Goal: Task Accomplishment & Management: Manage account settings

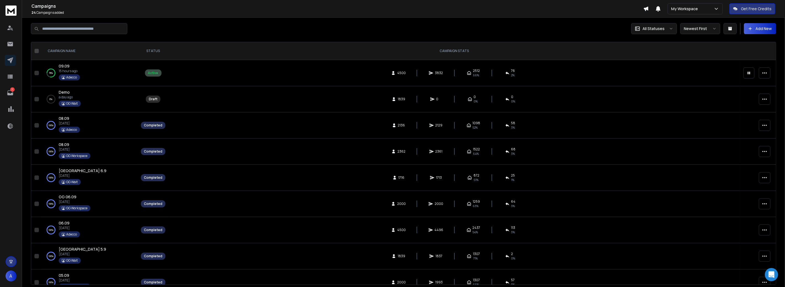
click at [291, 129] on div "2136 2129 1098 52 % 58 3 %" at bounding box center [454, 125] width 565 height 9
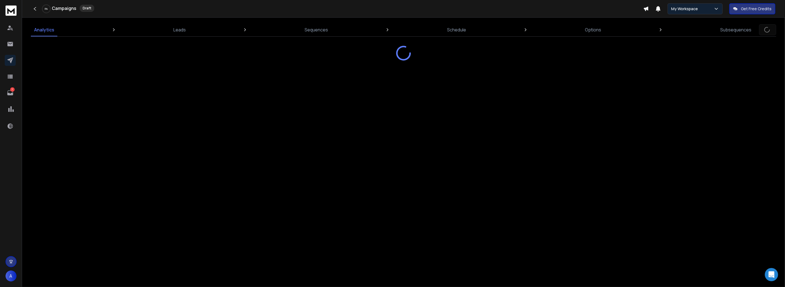
click at [715, 7] on div "My Workspace" at bounding box center [696, 9] width 48 height 6
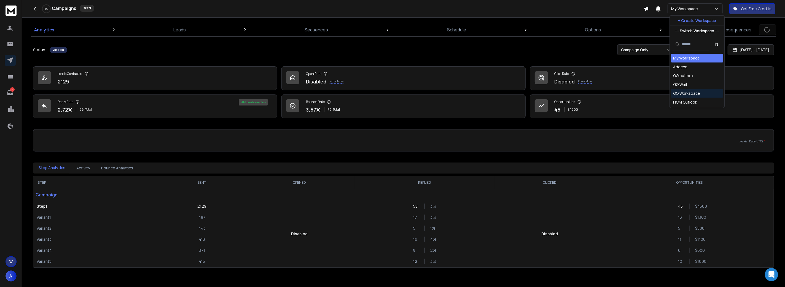
click at [693, 91] on div "GG Workspace" at bounding box center [686, 94] width 27 height 6
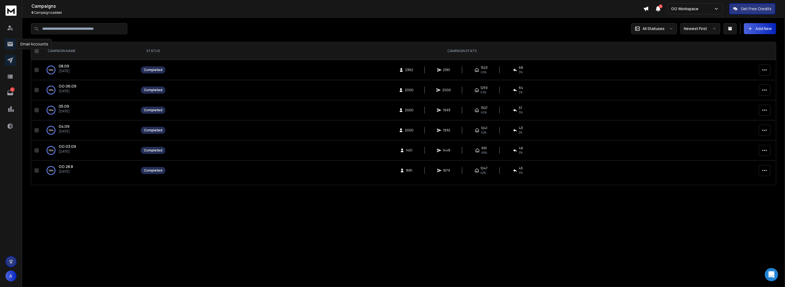
click at [10, 43] on icon at bounding box center [10, 44] width 6 height 4
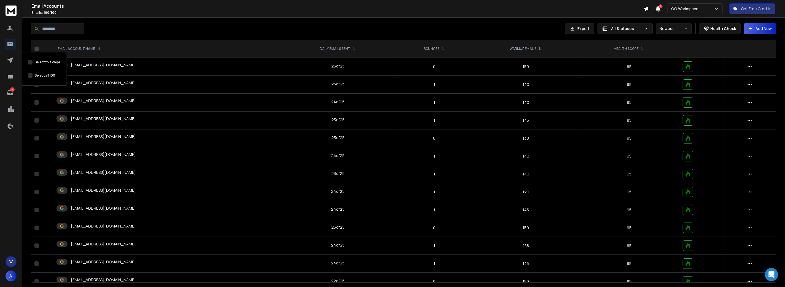
click at [31, 76] on button "Select this Page" at bounding box center [30, 75] width 4 height 4
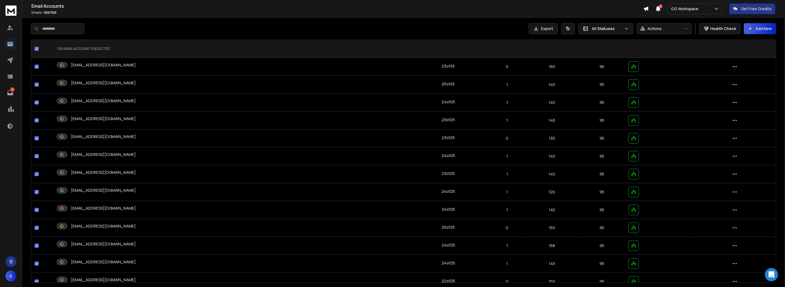
click at [611, 28] on p "All Statuses" at bounding box center [607, 29] width 30 height 6
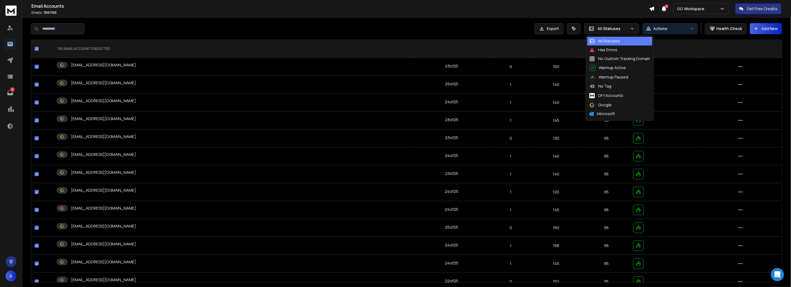
click at [666, 27] on div "Actions" at bounding box center [667, 29] width 42 height 6
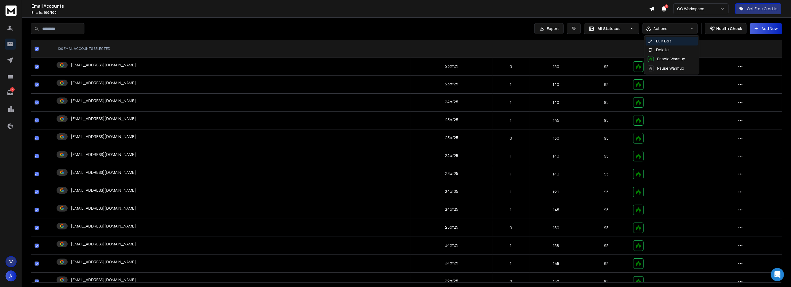
click at [663, 41] on div "Bulk Edit" at bounding box center [659, 41] width 23 height 6
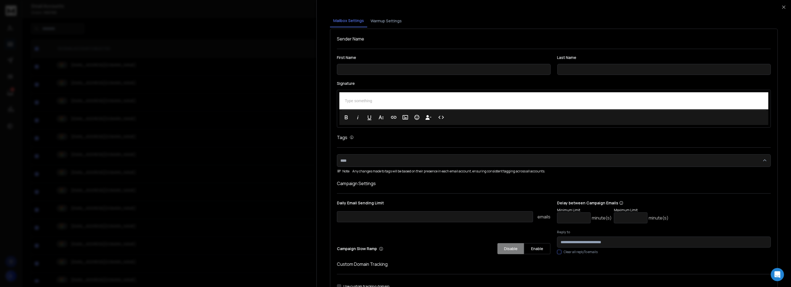
click at [353, 215] on input "number" at bounding box center [435, 217] width 196 height 11
type input "**"
click at [786, 212] on div "Shared Sheet Component Mailbox Settings Warmup Settings Sender Name First Name …" at bounding box center [553, 143] width 474 height 287
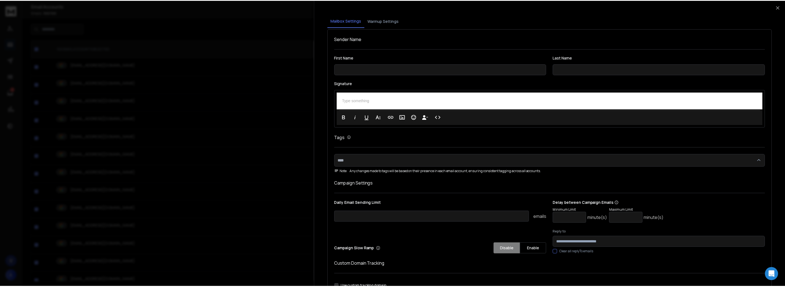
scroll to position [45, 0]
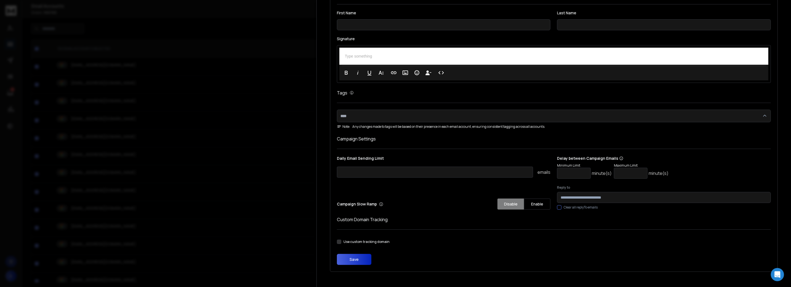
click at [347, 257] on button "Save" at bounding box center [354, 259] width 34 height 11
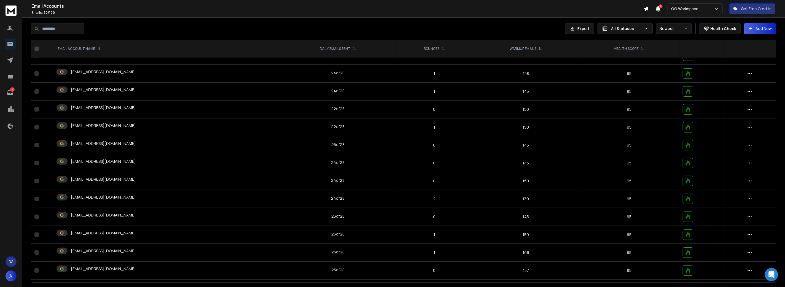
scroll to position [0, 0]
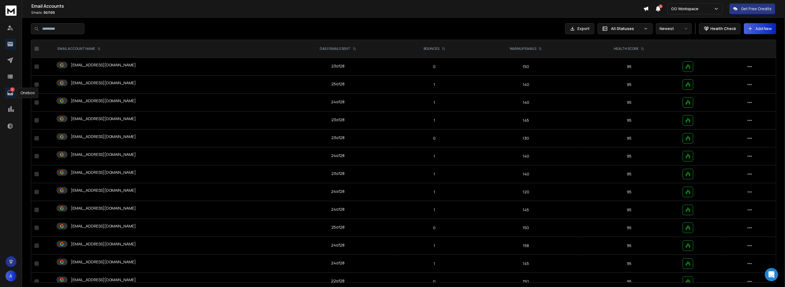
click at [9, 92] on icon at bounding box center [10, 93] width 7 height 7
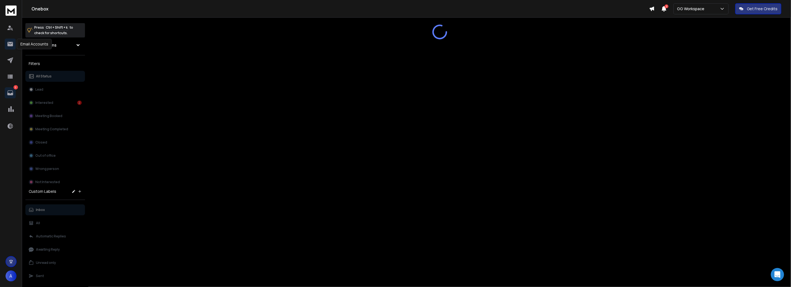
click at [11, 44] on icon at bounding box center [10, 44] width 6 height 4
